Goal: Task Accomplishment & Management: Manage account settings

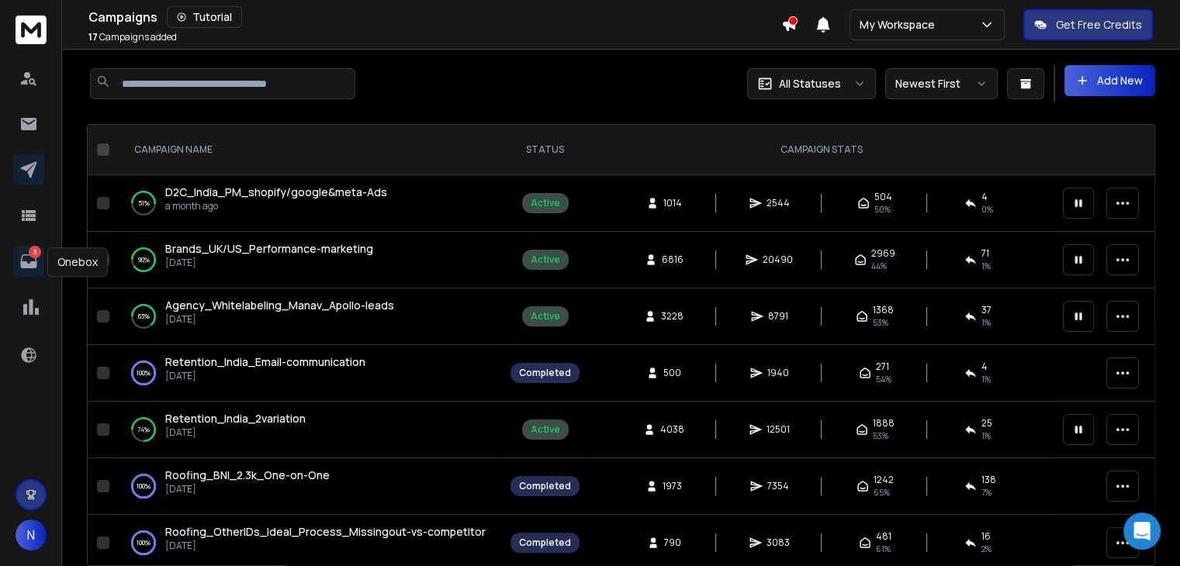
drag, startPoint x: 20, startPoint y: 237, endPoint x: 43, endPoint y: 268, distance: 38.2
click at [43, 268] on div "3" at bounding box center [31, 219] width 36 height 313
click at [43, 268] on link "3" at bounding box center [28, 261] width 31 height 31
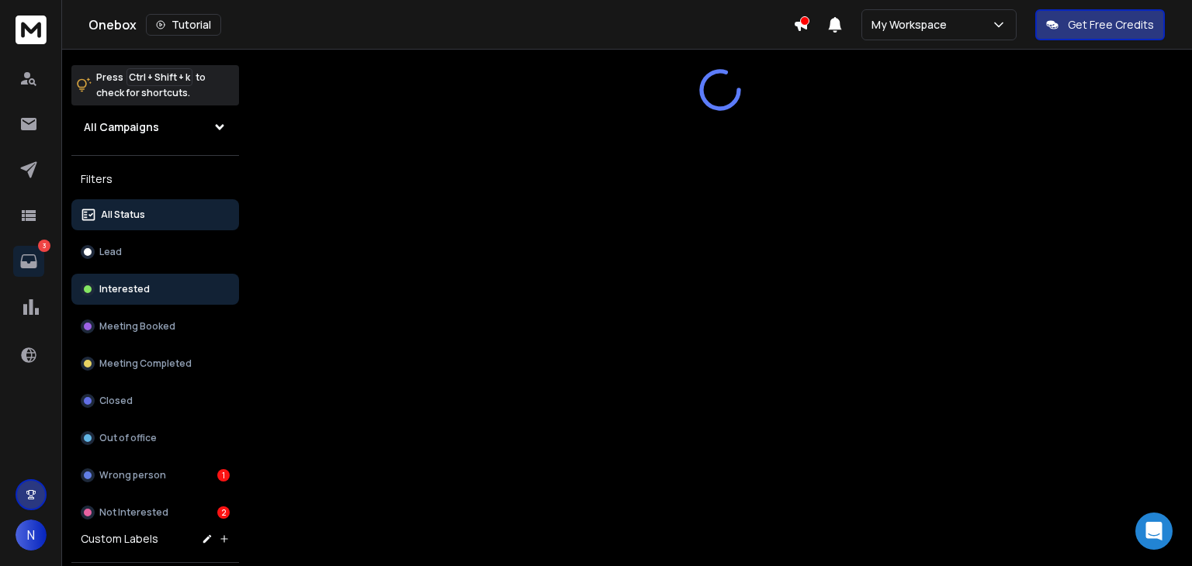
click at [138, 288] on p "Interested" at bounding box center [124, 289] width 50 height 12
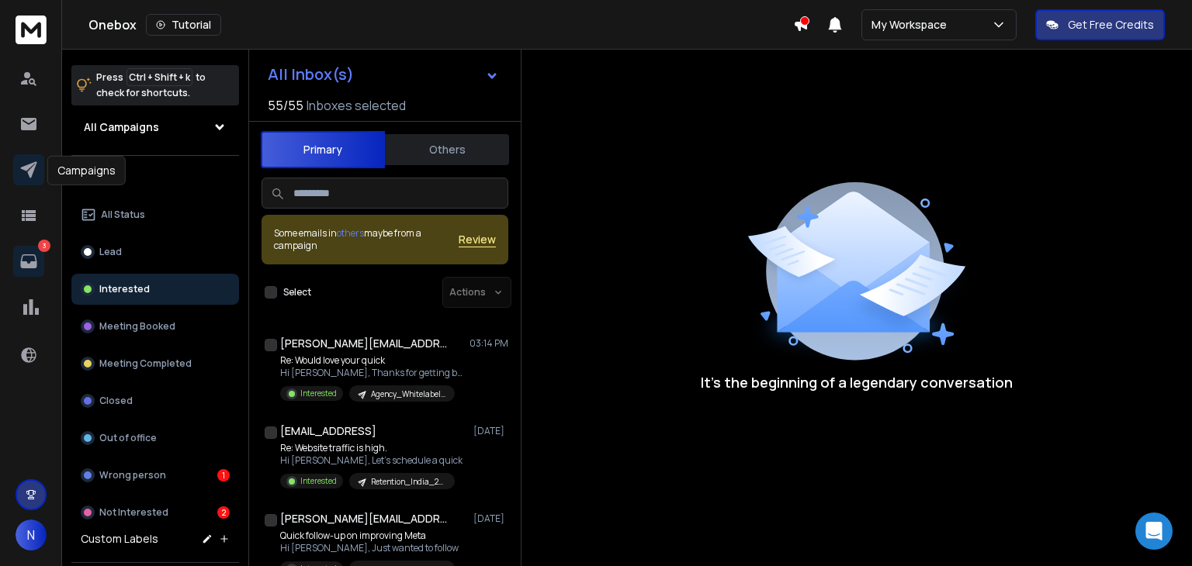
click at [26, 164] on icon at bounding box center [28, 170] width 19 height 19
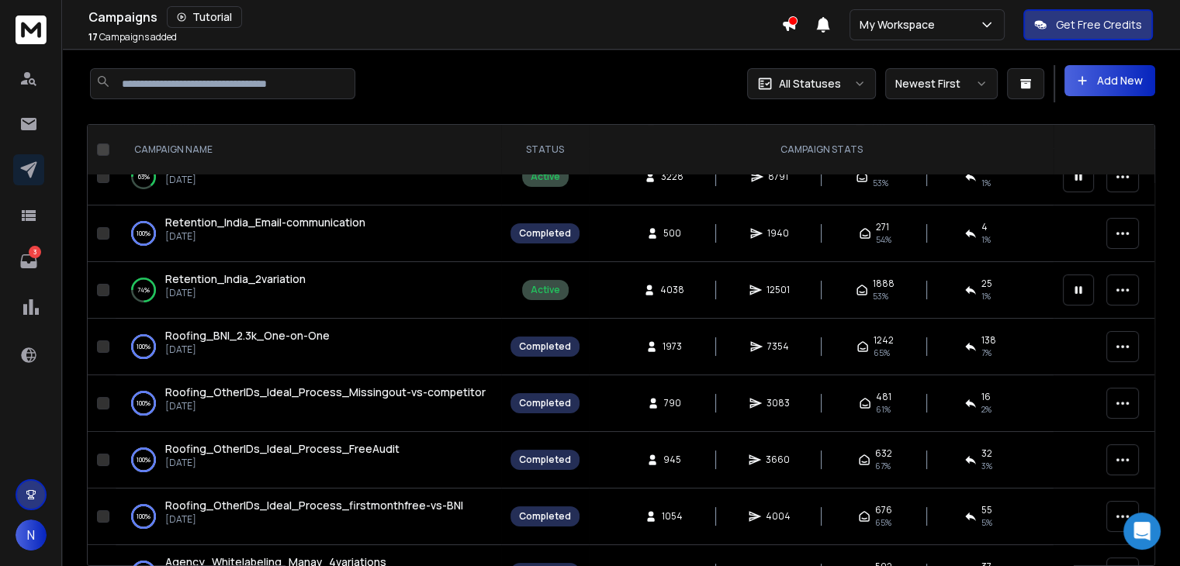
scroll to position [140, 0]
click at [337, 449] on span "Roofing_OtherIDs_Ideal_Process_FreeAudit" at bounding box center [282, 448] width 234 height 15
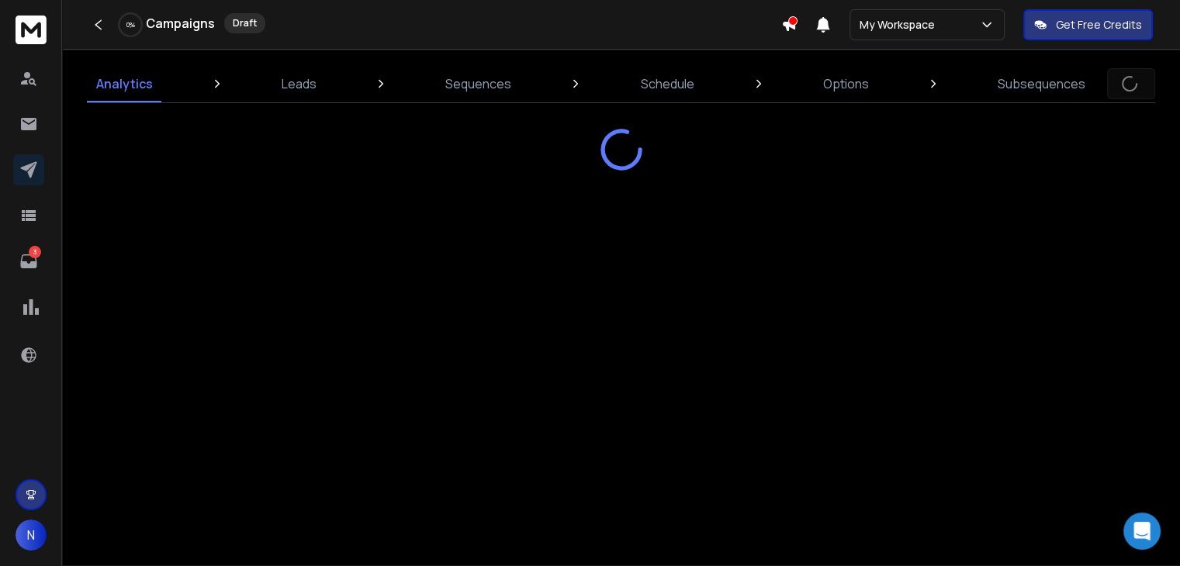
click at [562, 83] on div "Analytics Leads Sequences Schedule Options Subsequences" at bounding box center [591, 83] width 1008 height 37
click at [466, 72] on link "Sequences" at bounding box center [478, 83] width 85 height 37
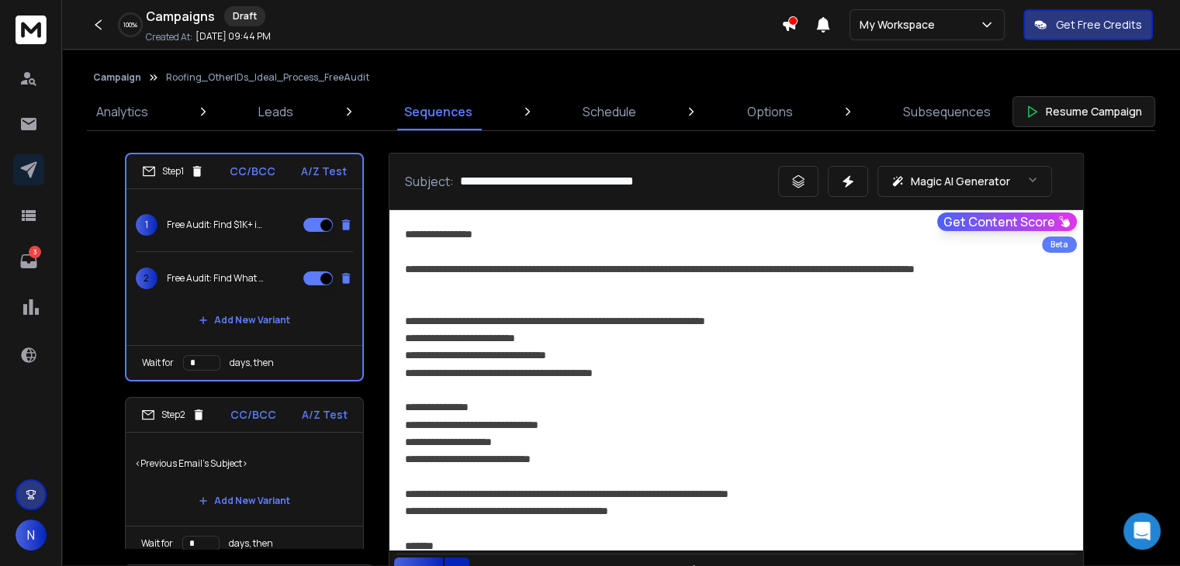
click at [597, 302] on div at bounding box center [736, 303] width 663 height 17
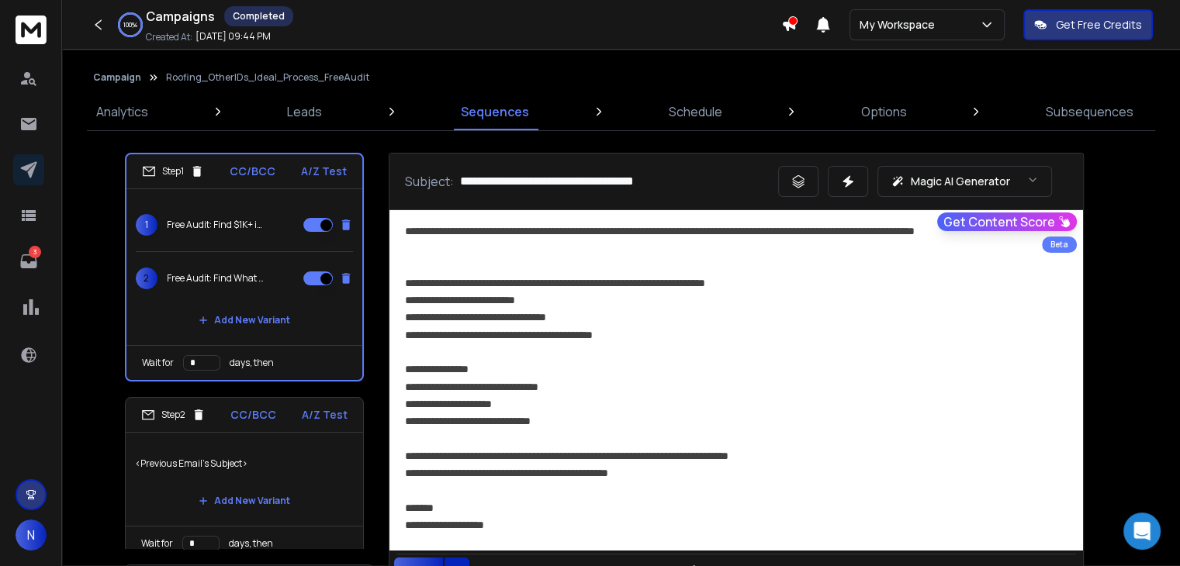
click at [600, 44] on div "100 % Campaigns Completed Created At: Mar 21, 2025, 09:44 PM My Workspace Get F…" at bounding box center [590, 25] width 1180 height 50
click at [276, 77] on p "Roofing_OtherIDs_Ideal_Process_FreeAudit" at bounding box center [267, 77] width 203 height 12
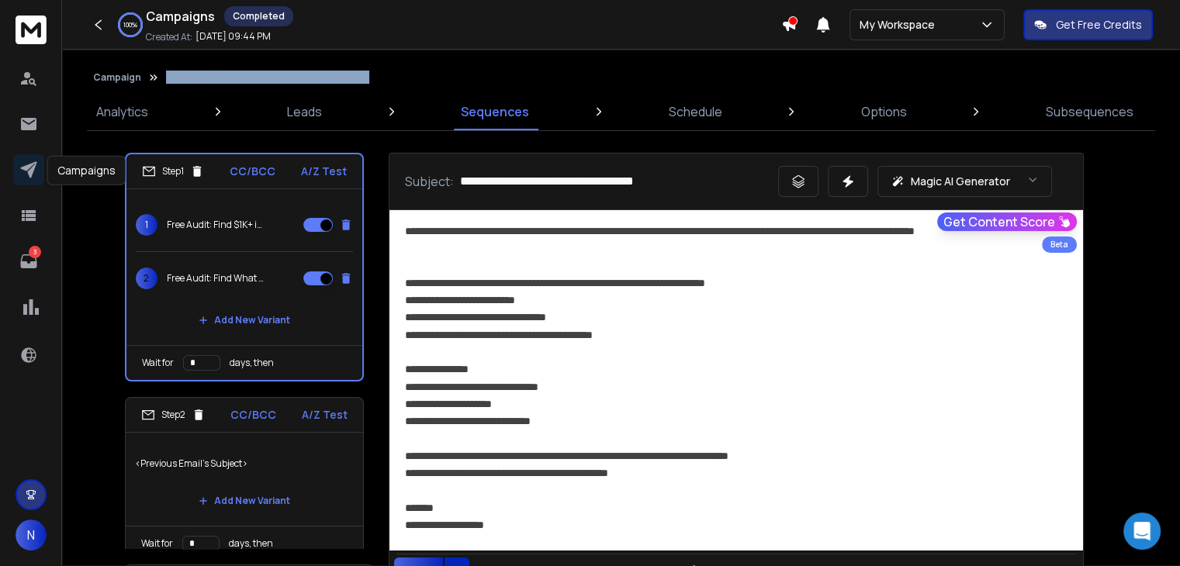
click at [31, 180] on link at bounding box center [28, 169] width 31 height 31
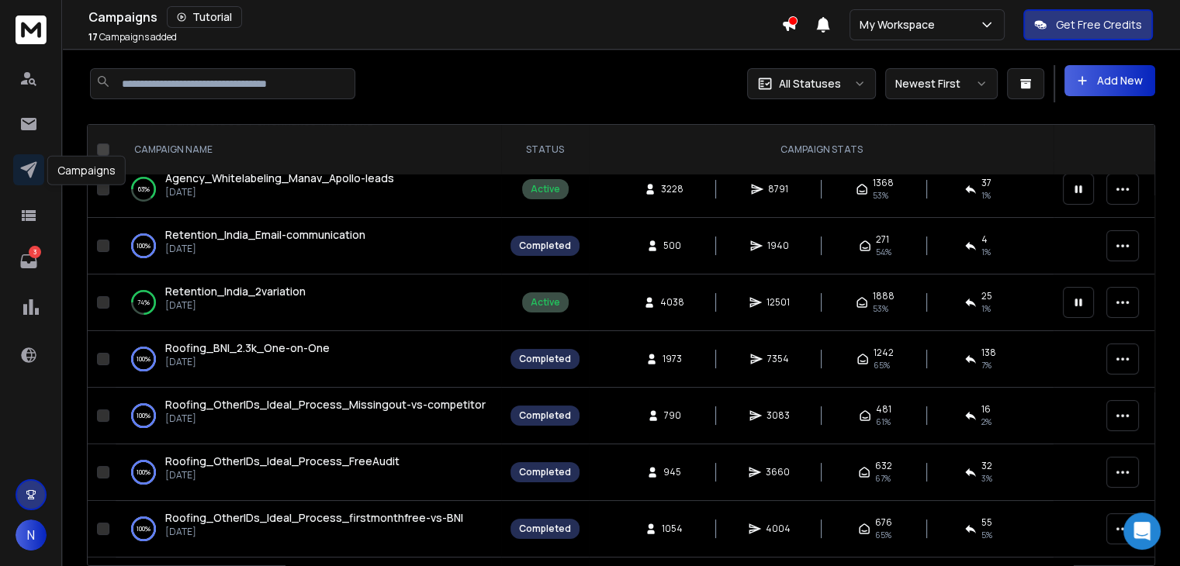
scroll to position [127, 0]
click at [1115, 465] on icon "button" at bounding box center [1123, 473] width 16 height 16
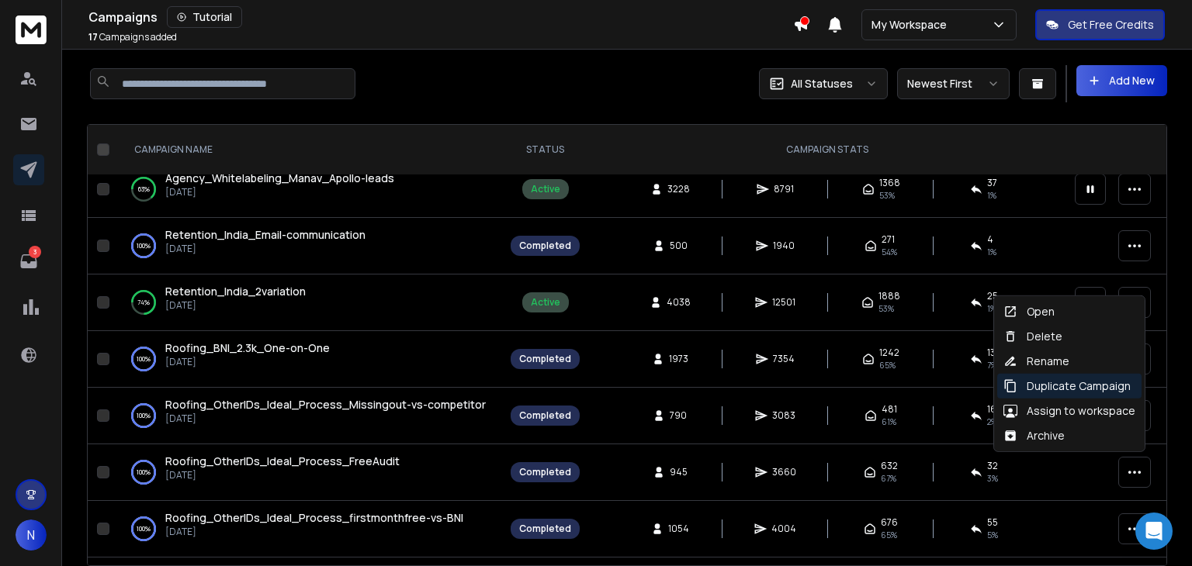
click at [1078, 377] on div "Duplicate Campaign" at bounding box center [1069, 386] width 144 height 25
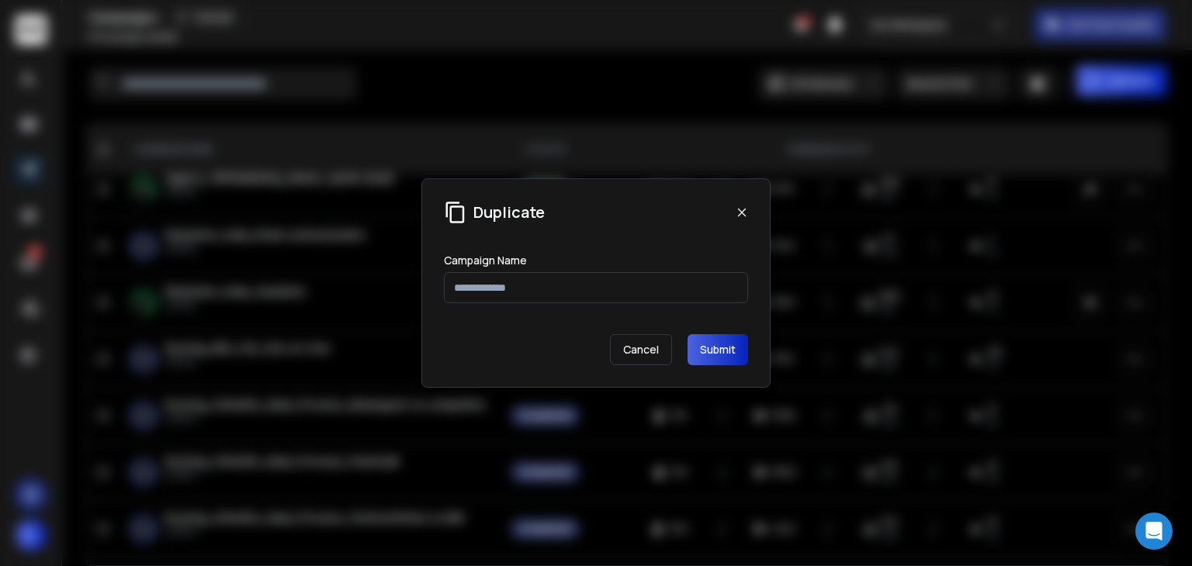
click at [739, 213] on icon at bounding box center [741, 212] width 12 height 12
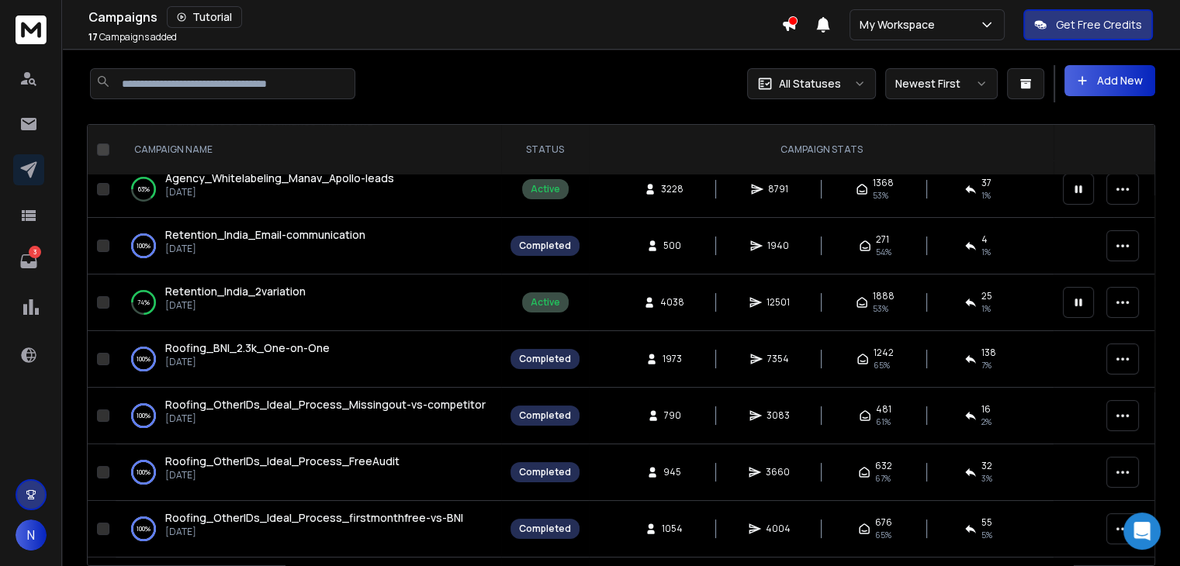
click at [365, 462] on span "Roofing_OtherIDs_Ideal_Process_FreeAudit" at bounding box center [282, 461] width 234 height 15
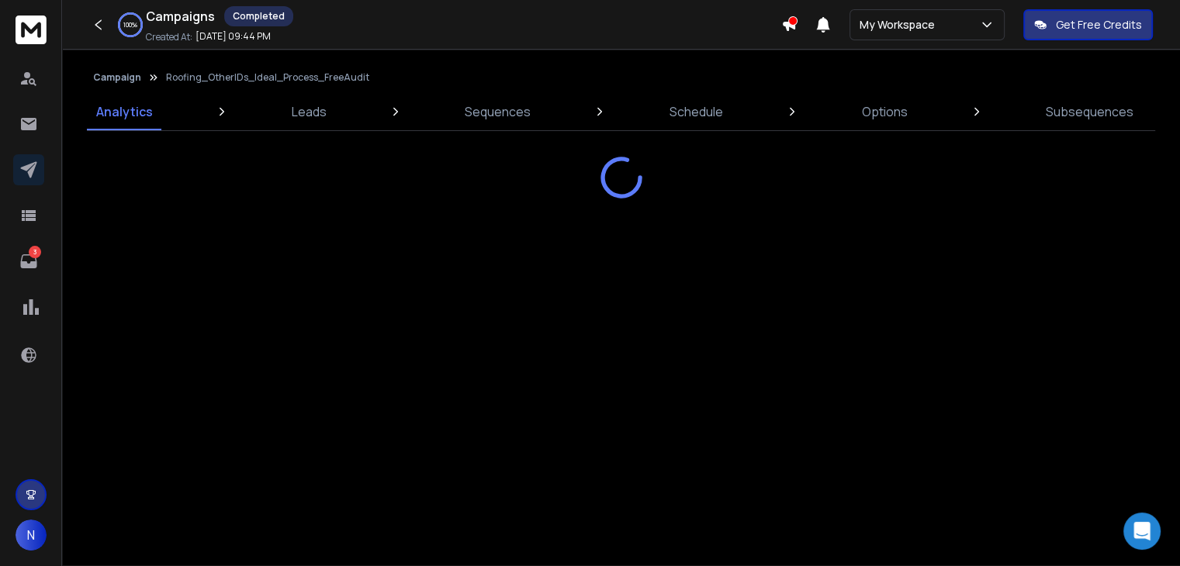
click at [289, 81] on p "Roofing_OtherIDs_Ideal_Process_FreeAudit" at bounding box center [267, 77] width 203 height 12
copy p "Roofing_OtherIDs_Ideal_Process_FreeAudit"
click at [99, 25] on icon at bounding box center [99, 25] width 14 height 14
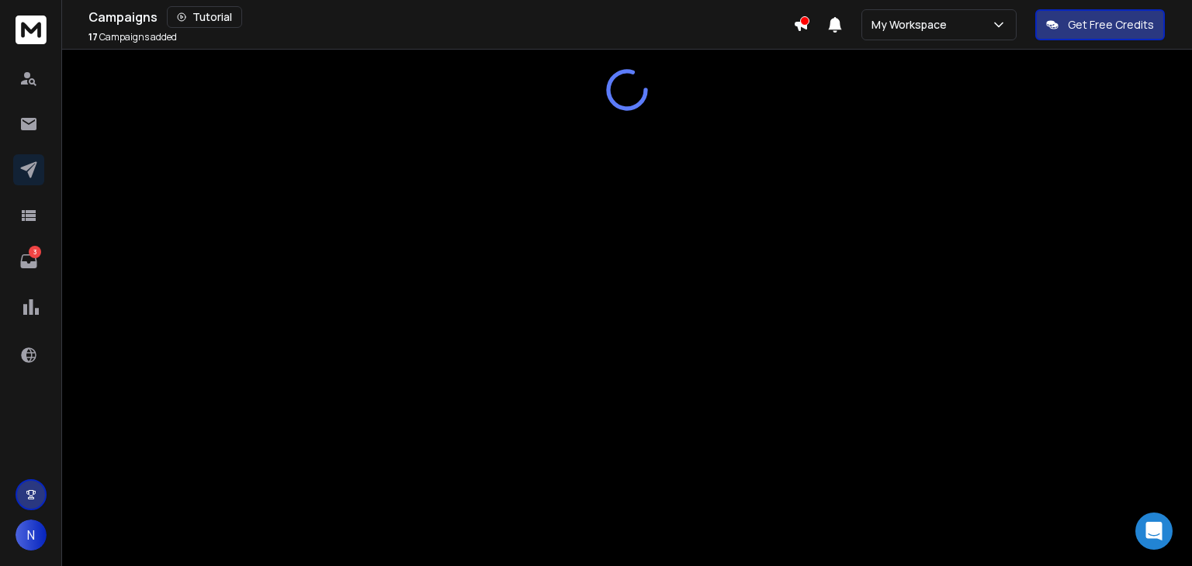
click at [2, 413] on div "3 N" at bounding box center [31, 283] width 62 height 566
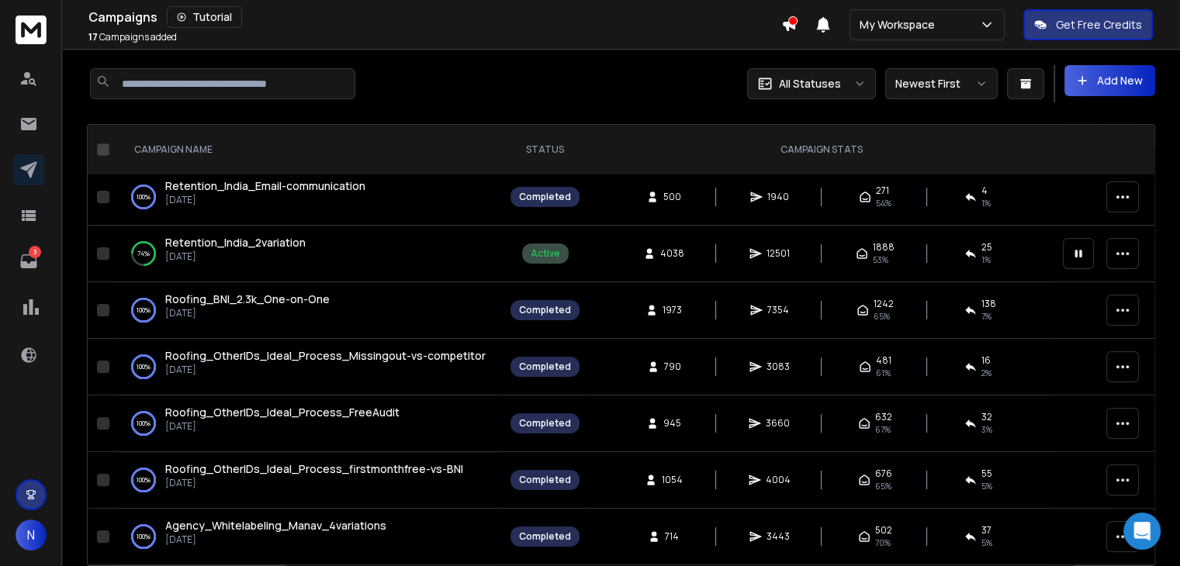
scroll to position [177, 0]
click at [1115, 418] on icon "button" at bounding box center [1123, 423] width 16 height 16
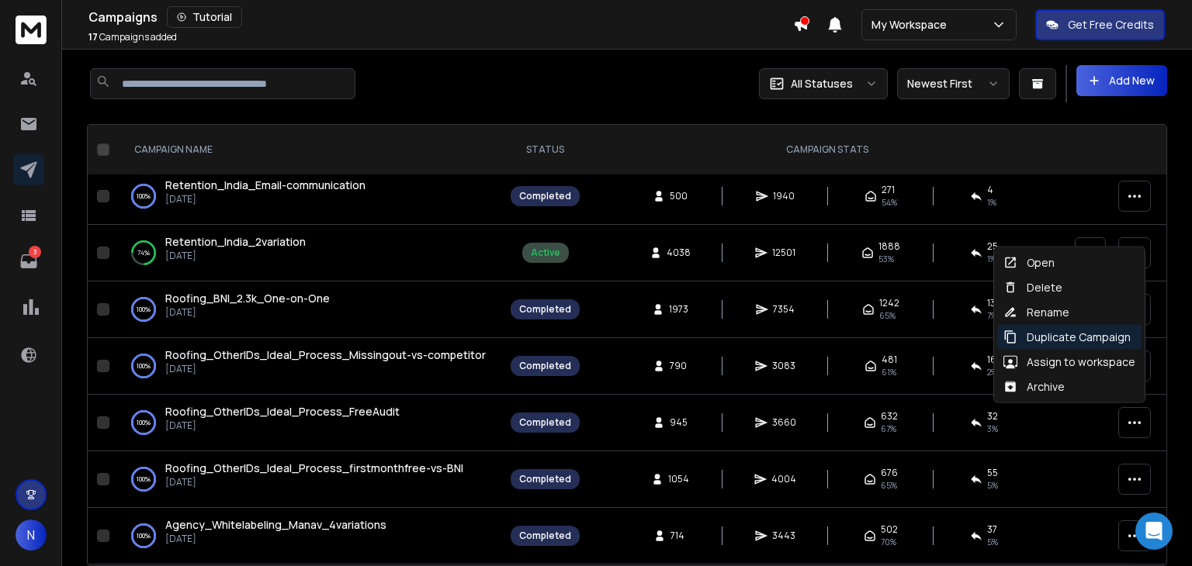
click at [1076, 337] on div "Duplicate Campaign" at bounding box center [1066, 338] width 127 height 16
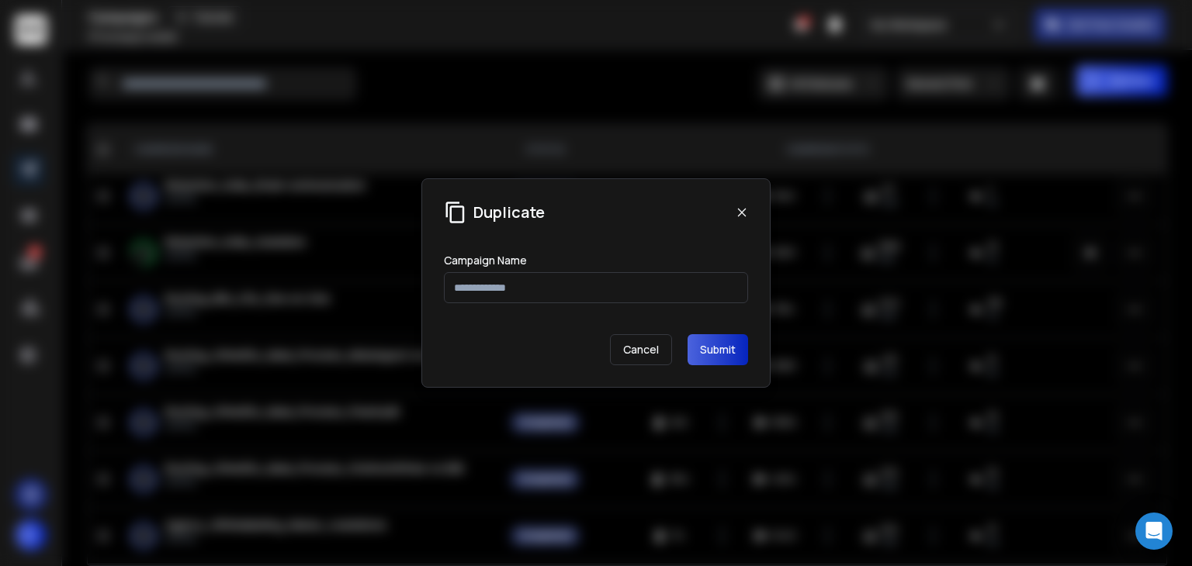
click at [558, 296] on input "text" at bounding box center [596, 287] width 304 height 31
paste input "**********"
type input "**********"
click at [721, 336] on button "Submit" at bounding box center [717, 349] width 61 height 31
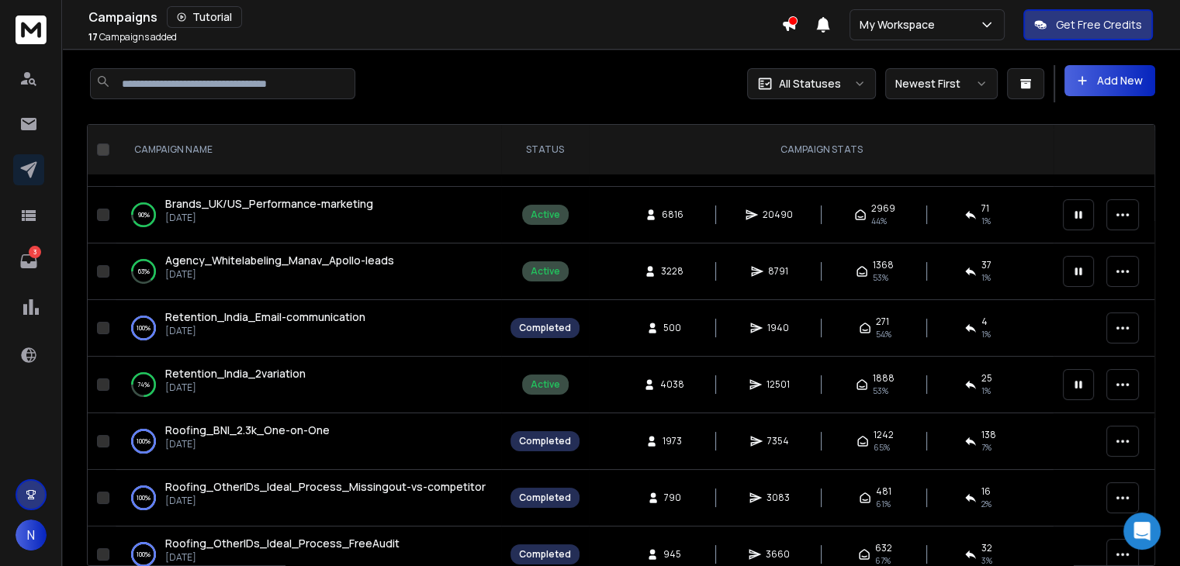
scroll to position [0, 0]
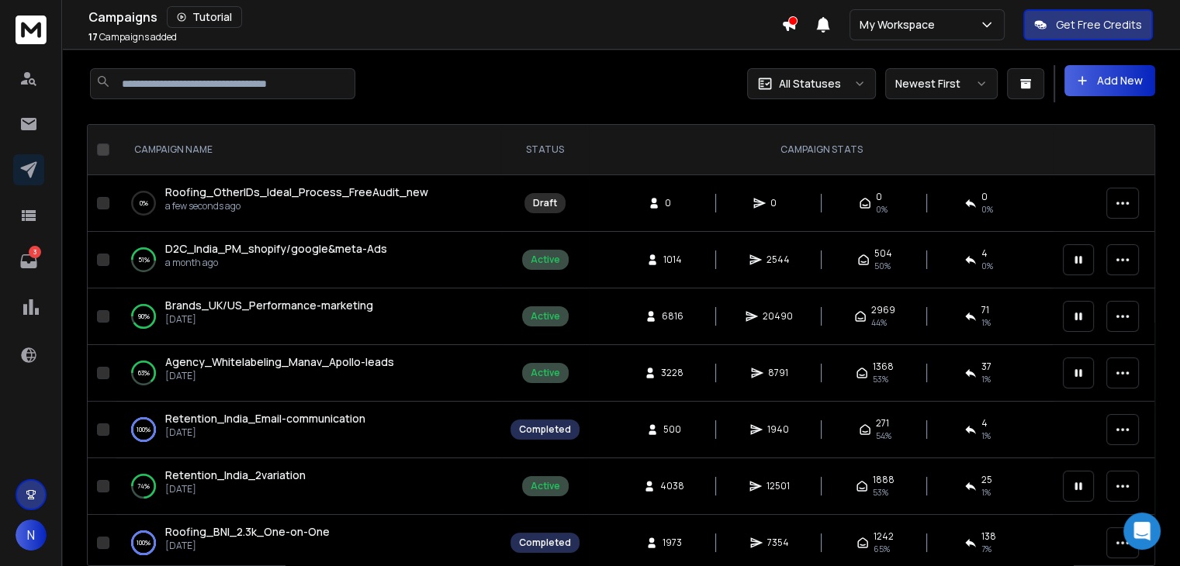
click at [389, 185] on span "Roofing_OtherIDs_Ideal_Process_FreeAudit_new" at bounding box center [296, 192] width 263 height 15
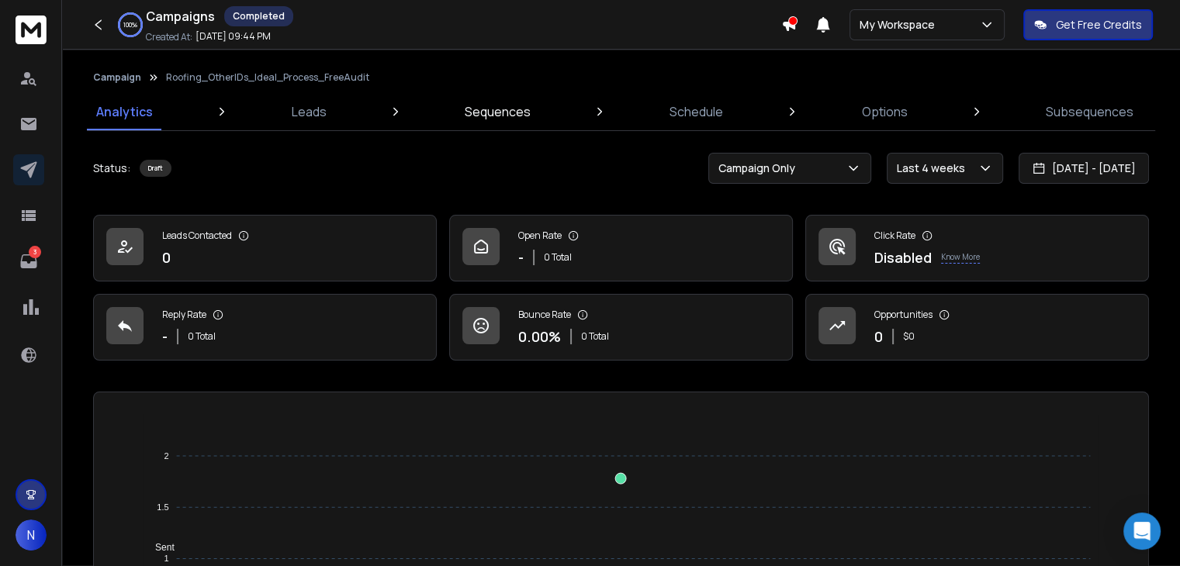
click at [460, 105] on link "Sequences" at bounding box center [497, 111] width 85 height 37
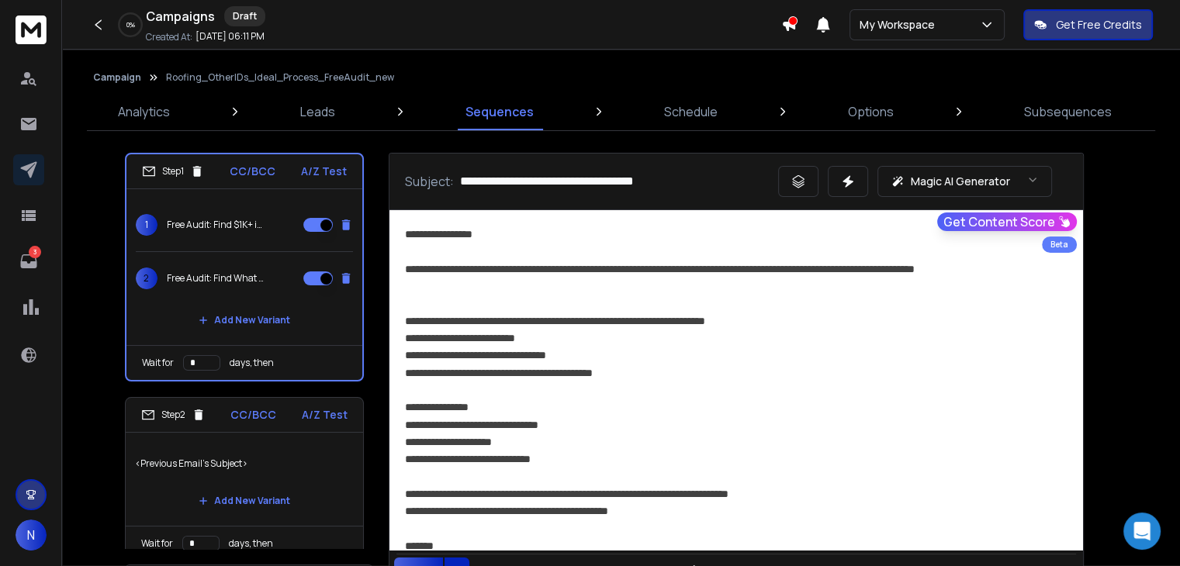
click at [221, 219] on p "Free Audit: Find $1K+ in Missed Leads" at bounding box center [216, 225] width 99 height 12
click at [240, 272] on p "Free Audit: Find What You’re Missing in Your Ads" at bounding box center [216, 278] width 99 height 12
type input "**********"
click at [284, 461] on p "<Previous Email's Subject>" at bounding box center [244, 463] width 219 height 43
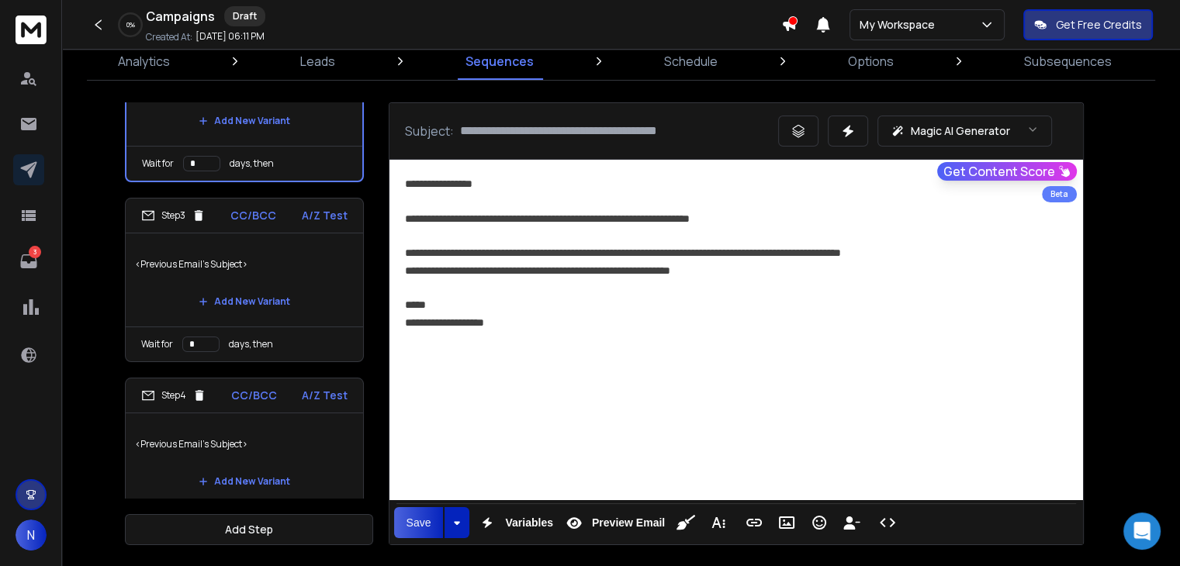
scroll to position [335, 0]
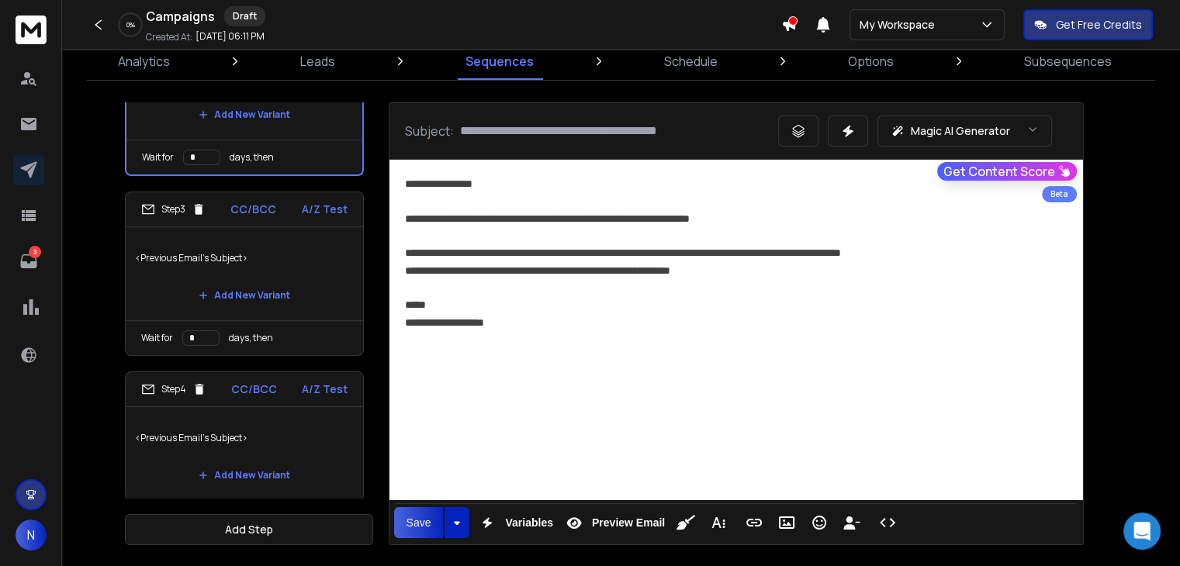
click at [206, 258] on p "<Previous Email's Subject>" at bounding box center [244, 258] width 219 height 43
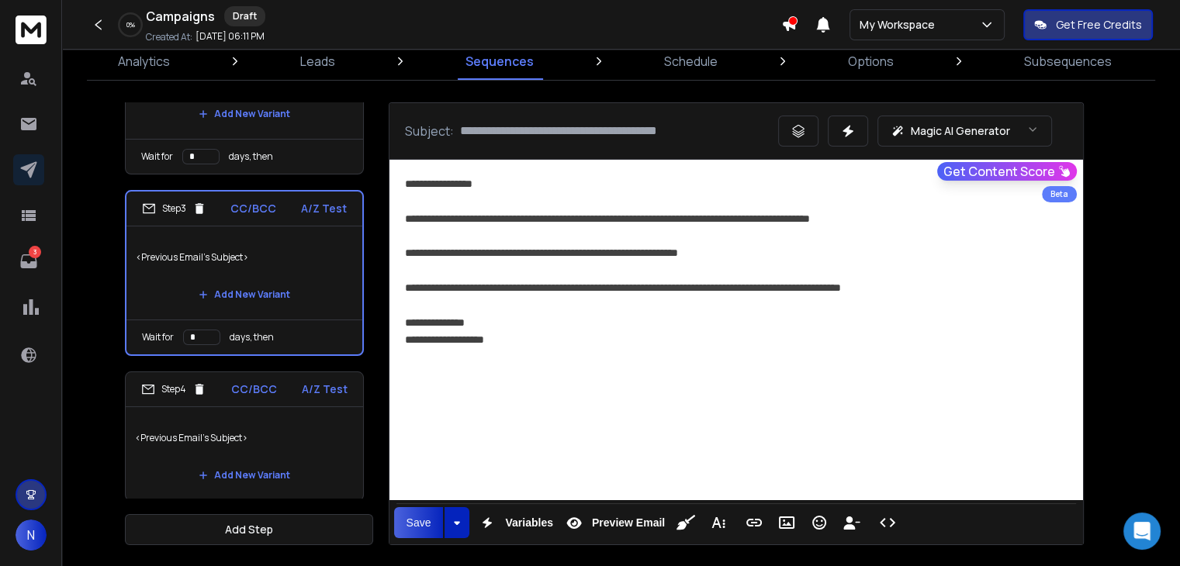
click at [283, 435] on p "<Previous Email's Subject>" at bounding box center [244, 438] width 219 height 43
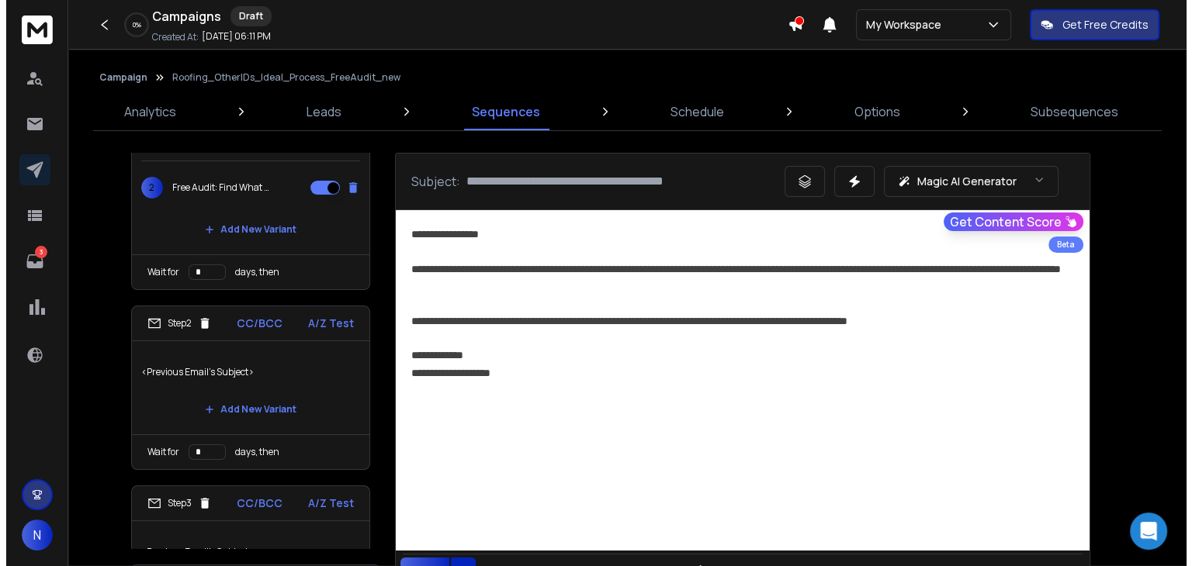
scroll to position [0, 0]
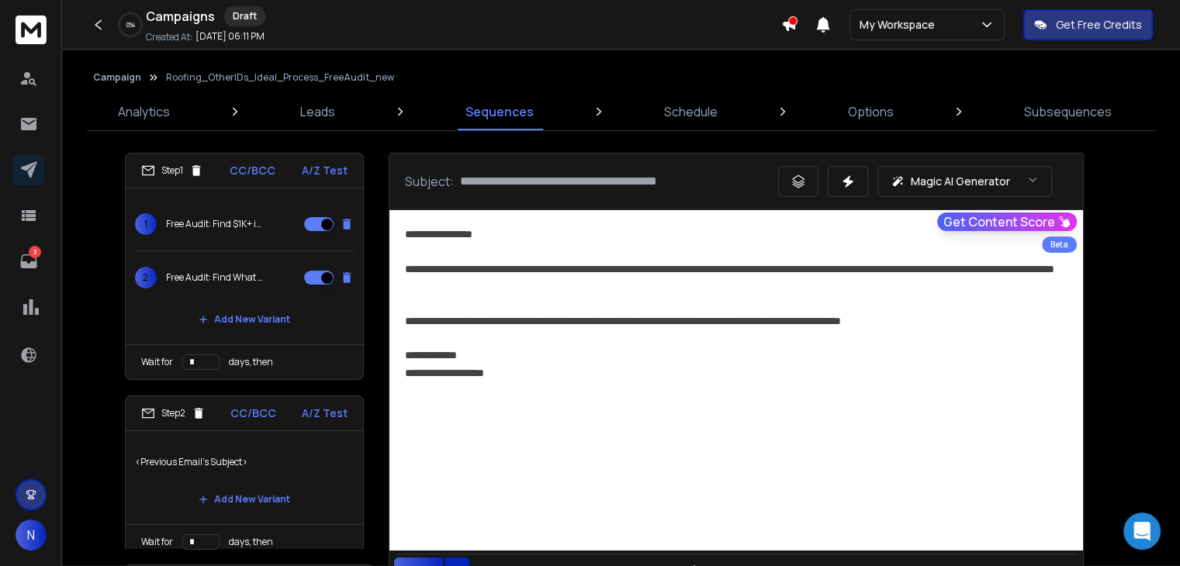
click at [628, 47] on div "0 % Campaigns Draft Created At: Oct 13, 2025, 06:11 PM My Workspace Get Free Cr…" at bounding box center [590, 25] width 1180 height 50
click at [20, 252] on link "3" at bounding box center [28, 261] width 31 height 31
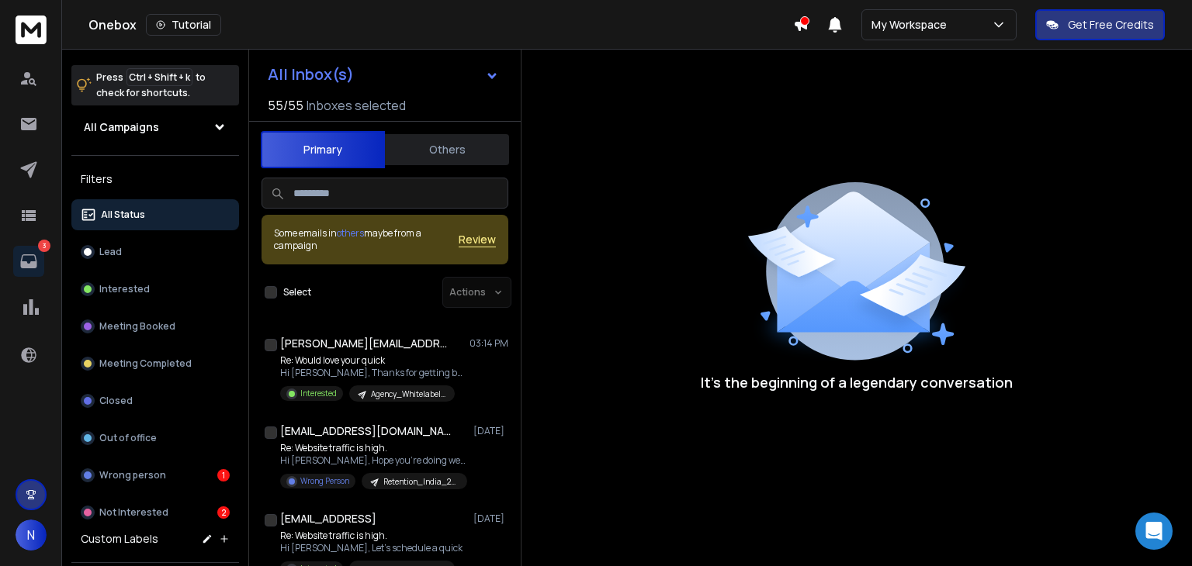
click at [646, 369] on div "It’s the beginning of a legendary conversation" at bounding box center [856, 291] width 670 height 482
click at [33, 171] on icon at bounding box center [28, 170] width 16 height 16
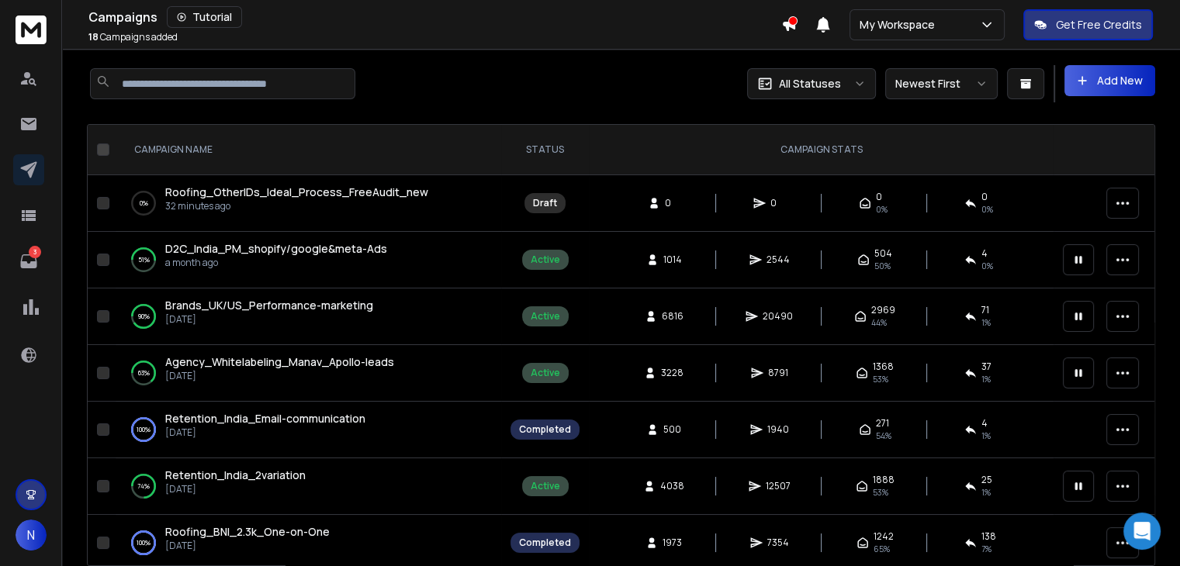
click at [258, 200] on p "32 minutes ago" at bounding box center [296, 206] width 263 height 12
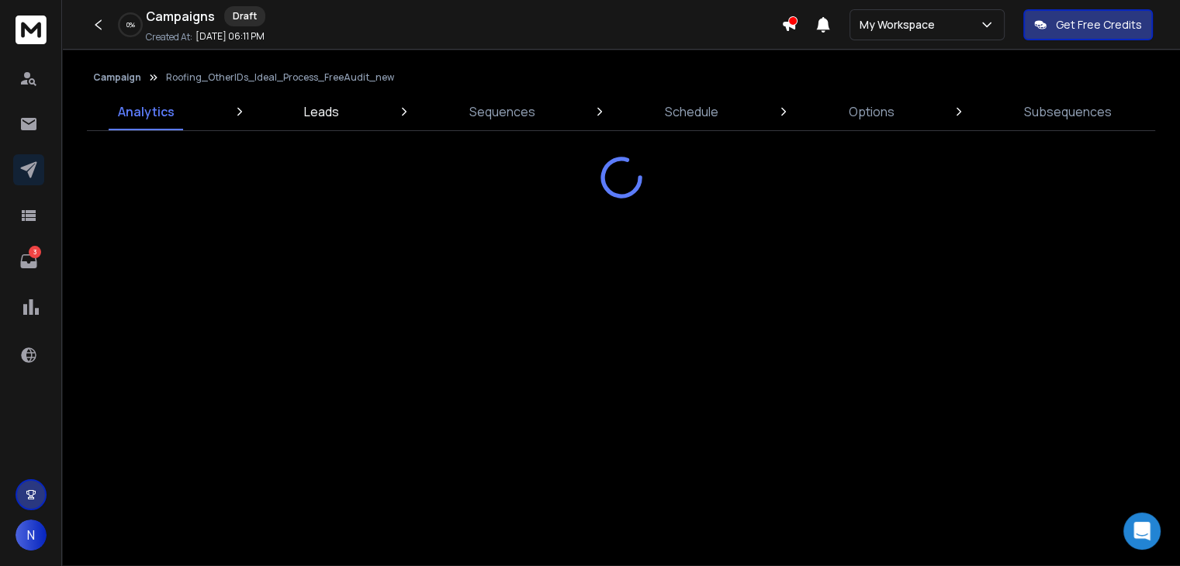
click at [307, 119] on p "Leads" at bounding box center [321, 111] width 35 height 19
